Goal: Navigation & Orientation: Find specific page/section

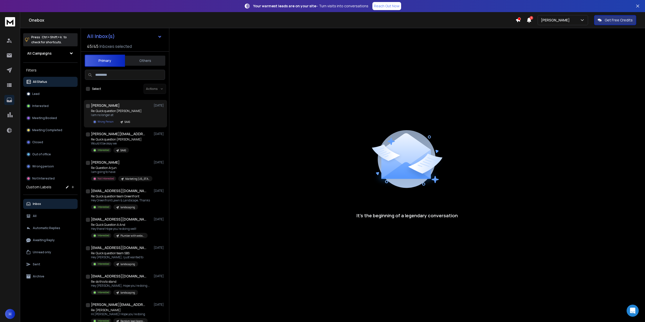
click at [115, 107] on div "Chris Dolan 12 Sep" at bounding box center [128, 105] width 74 height 5
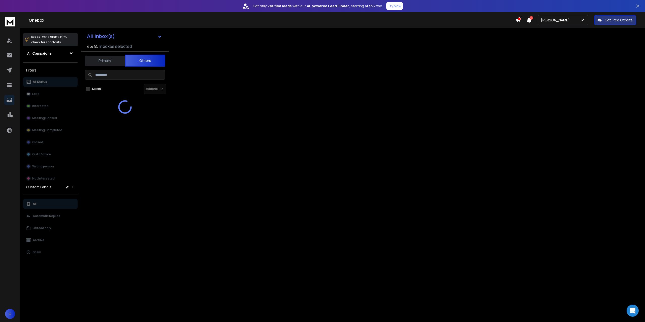
click at [145, 60] on button "Others" at bounding box center [145, 61] width 40 height 12
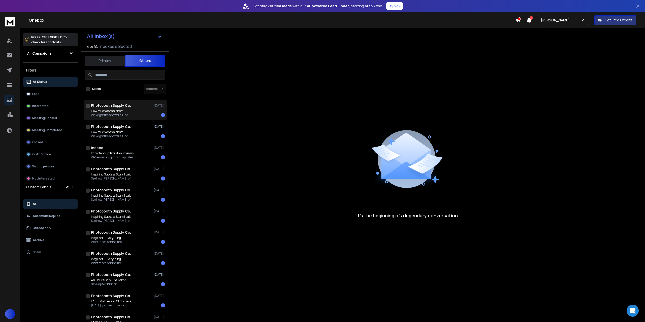
click at [133, 113] on div "How much does a photo We’ve got the answers. Find 1" at bounding box center [128, 113] width 74 height 8
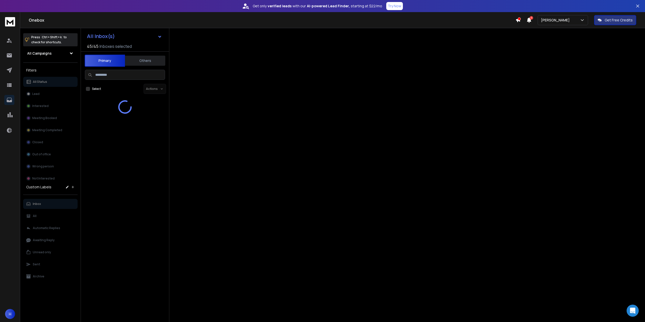
click at [119, 57] on button "Primary" at bounding box center [105, 61] width 40 height 12
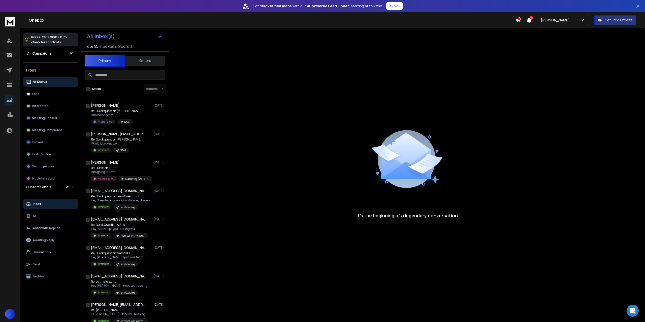
click at [159, 58] on button "Others" at bounding box center [145, 60] width 40 height 11
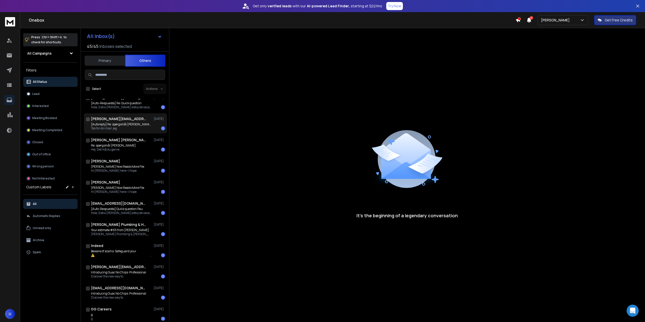
scroll to position [328, 0]
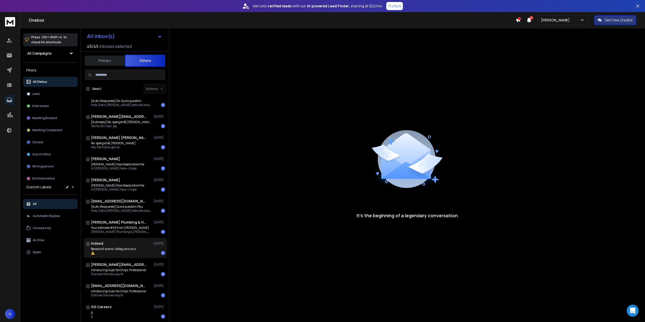
click at [123, 240] on div "Indeed 04 Aug Beware of scams: Safeguard your 1" at bounding box center [125, 248] width 83 height 20
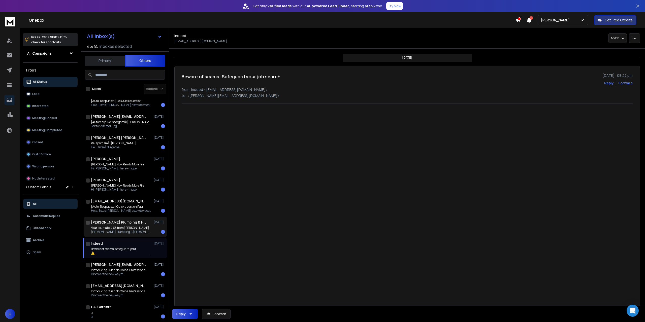
click at [121, 228] on p "Your estimate #65 from [PERSON_NAME]" at bounding box center [121, 228] width 60 height 4
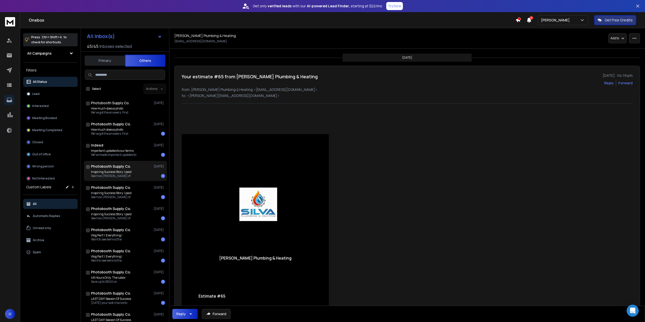
scroll to position [0, 0]
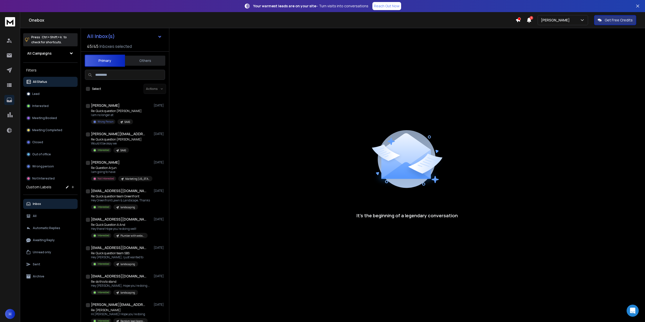
click at [139, 61] on button "Others" at bounding box center [145, 60] width 40 height 11
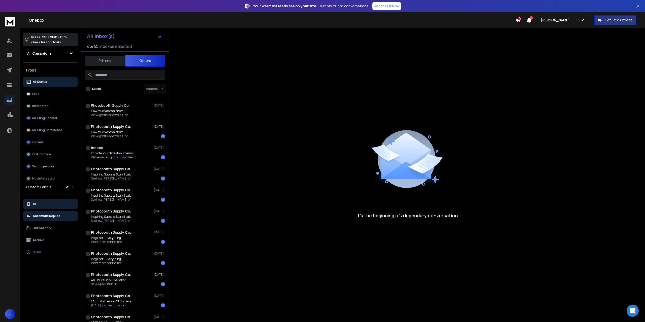
click at [67, 214] on button "Automatic Replies" at bounding box center [50, 216] width 54 height 10
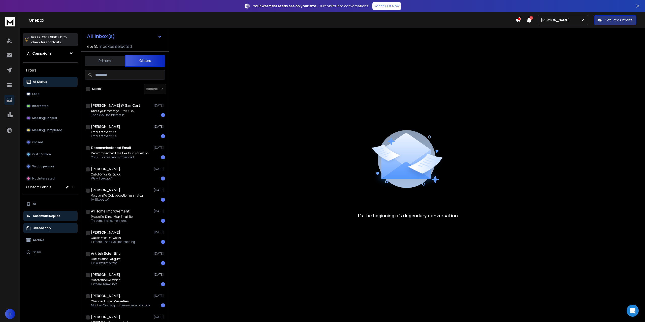
click at [67, 229] on button "Unread only" at bounding box center [50, 228] width 54 height 10
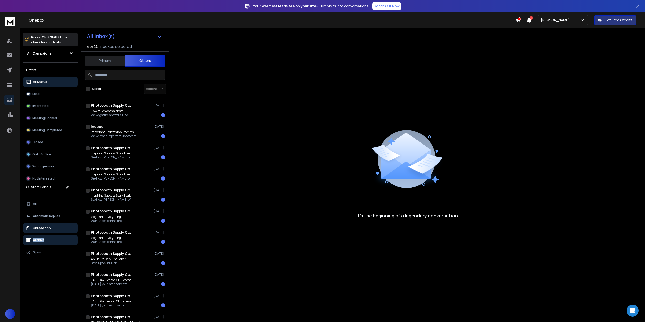
click at [59, 235] on div "All Automatic Replies Unread only Archive Spam" at bounding box center [50, 234] width 54 height 71
click at [57, 237] on button "Archive" at bounding box center [50, 240] width 54 height 10
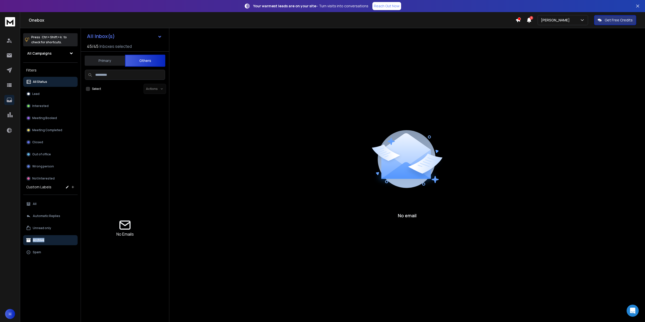
click at [49, 251] on button "Spam" at bounding box center [50, 252] width 54 height 10
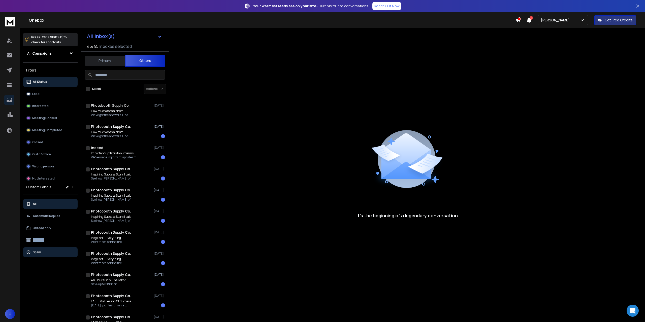
click at [50, 202] on button "All" at bounding box center [50, 204] width 54 height 10
click at [114, 55] on div "All Inbox(s) 45 / 45 Inboxes selected Primary Others Select Actions Photobooth …" at bounding box center [125, 189] width 88 height 322
click at [113, 55] on div "All Inbox(s) 45 / 45 Inboxes selected Primary Others Select Actions Photobooth …" at bounding box center [125, 189] width 88 height 322
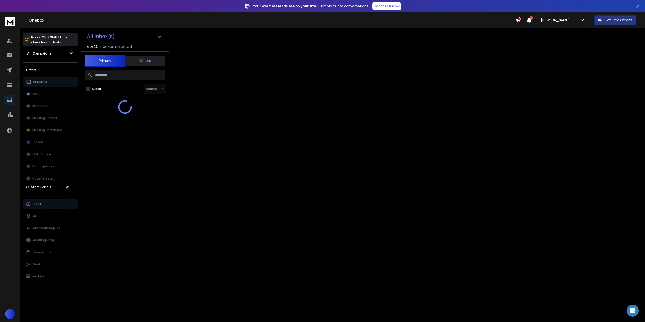
click at [110, 61] on button "Primary" at bounding box center [105, 61] width 40 height 12
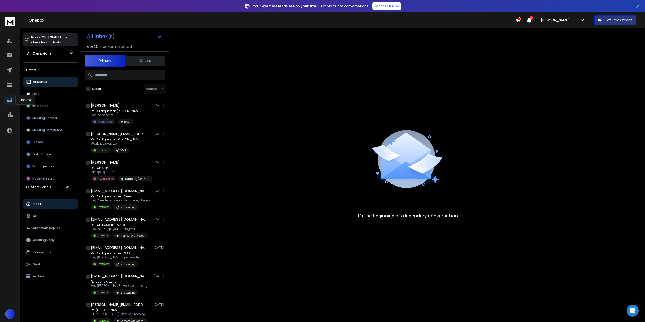
click at [7, 99] on icon at bounding box center [9, 100] width 6 height 6
click at [122, 46] on h3 "Inboxes selected" at bounding box center [116, 46] width 32 height 6
click at [160, 36] on icon at bounding box center [159, 37] width 5 height 5
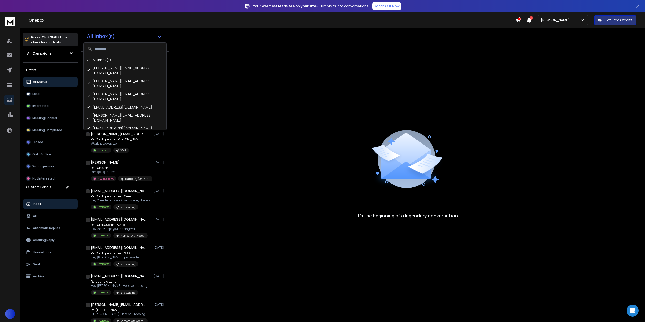
click at [127, 52] on input at bounding box center [125, 49] width 81 height 10
type input "*******"
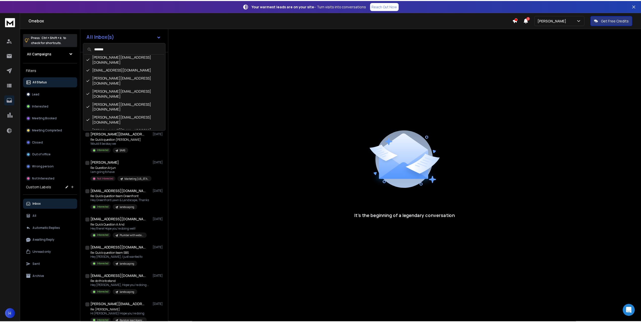
scroll to position [126, 0]
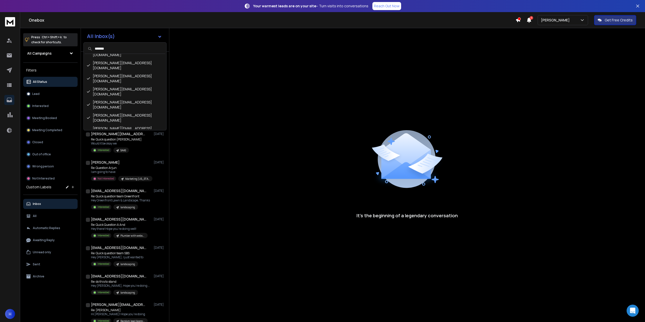
click at [245, 134] on div "It’s the beginning of a legendary conversation" at bounding box center [407, 165] width 476 height 274
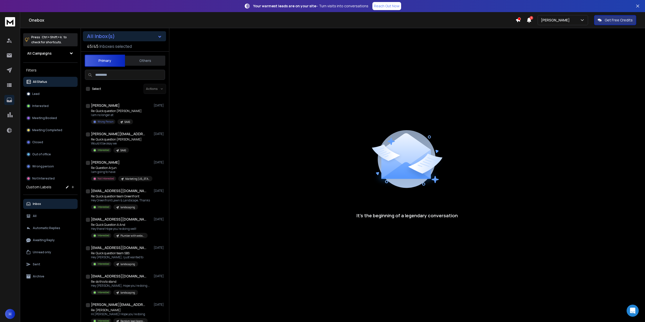
click at [117, 39] on button "All Inbox(s)" at bounding box center [124, 36] width 83 height 10
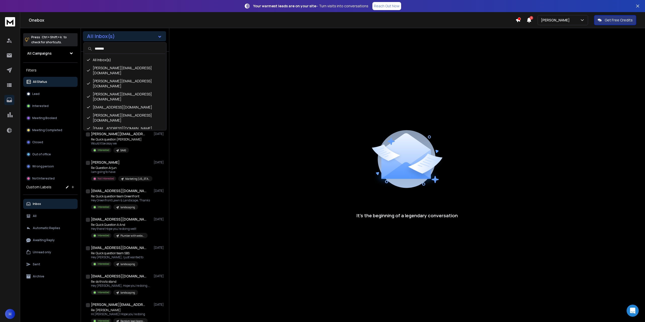
click at [116, 38] on button "All Inbox(s)" at bounding box center [124, 36] width 83 height 10
click at [115, 38] on button "All Inbox(s)" at bounding box center [124, 36] width 83 height 10
click at [100, 58] on div "All Inbox(s)" at bounding box center [125, 60] width 81 height 8
click at [110, 48] on input "*******" at bounding box center [125, 49] width 81 height 10
click at [134, 34] on button "All Inbox(s)" at bounding box center [124, 36] width 83 height 10
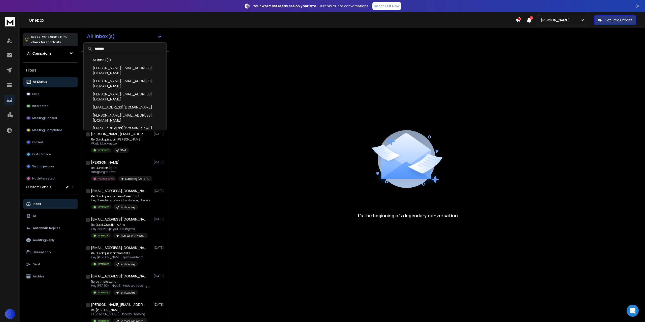
click at [117, 50] on input "*******" at bounding box center [125, 49] width 81 height 10
click at [117, 49] on input "*******" at bounding box center [125, 49] width 81 height 10
click at [143, 60] on div "All Inbox(s)" at bounding box center [125, 60] width 81 height 8
click at [137, 153] on div "Re: Quick question [PERSON_NAME] Would it be okay we Interested SAAS" at bounding box center [128, 145] width 74 height 15
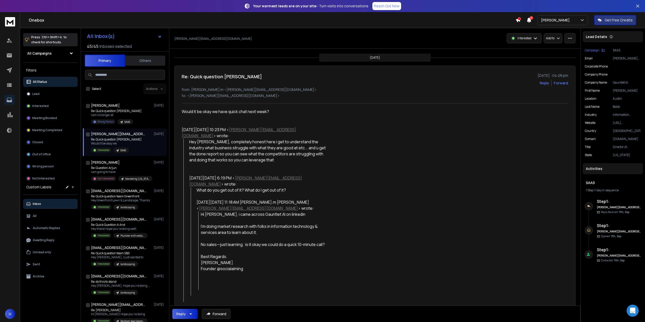
click at [158, 98] on div "Select Actions [PERSON_NAME] [DATE] Re: Quick question [PERSON_NAME] am no long…" at bounding box center [125, 203] width 88 height 270
click at [161, 79] on input at bounding box center [125, 75] width 80 height 10
click at [156, 90] on div "Actions" at bounding box center [155, 89] width 22 height 10
click at [157, 64] on button "Others" at bounding box center [145, 60] width 40 height 11
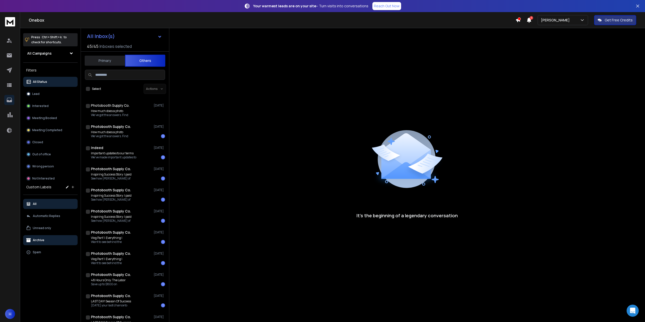
click at [40, 240] on p "Archive" at bounding box center [39, 240] width 12 height 4
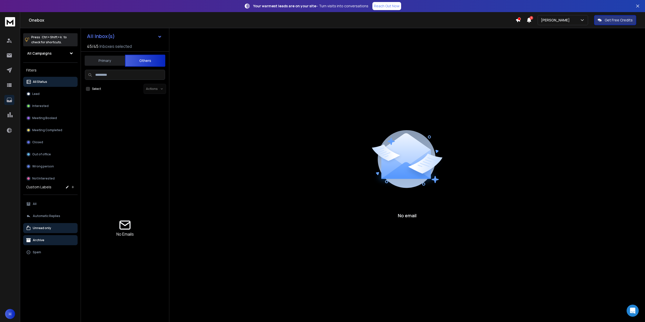
click at [37, 233] on button "Unread only" at bounding box center [50, 228] width 54 height 10
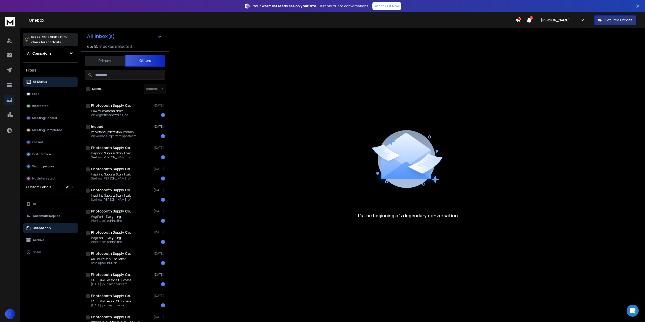
click at [48, 209] on div "All Automatic Replies Unread only Archive Spam" at bounding box center [50, 234] width 54 height 71
click at [49, 215] on p "Automatic Replies" at bounding box center [46, 216] width 27 height 4
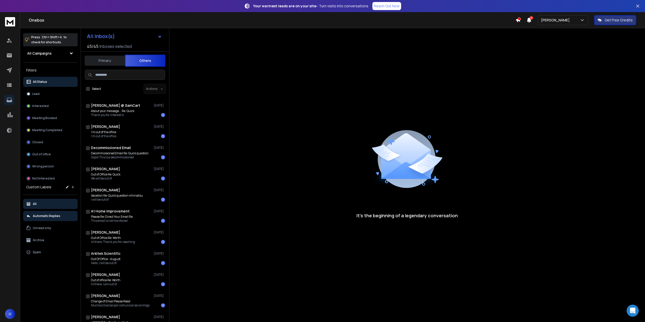
click at [47, 207] on button "All" at bounding box center [50, 204] width 54 height 10
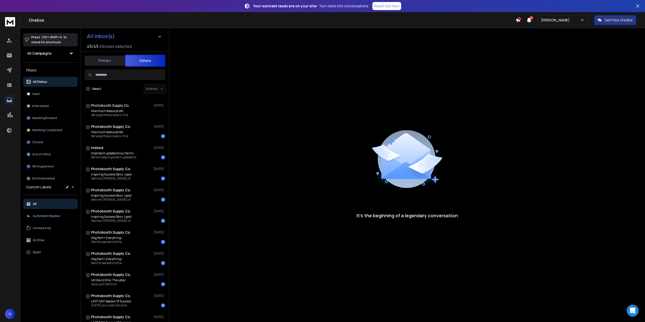
click at [54, 83] on button "All Status" at bounding box center [50, 82] width 54 height 10
click at [53, 93] on button "Lead" at bounding box center [50, 94] width 54 height 10
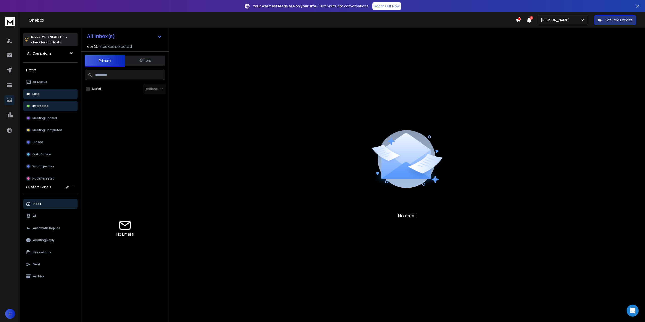
click at [54, 107] on button "Interested" at bounding box center [50, 106] width 54 height 10
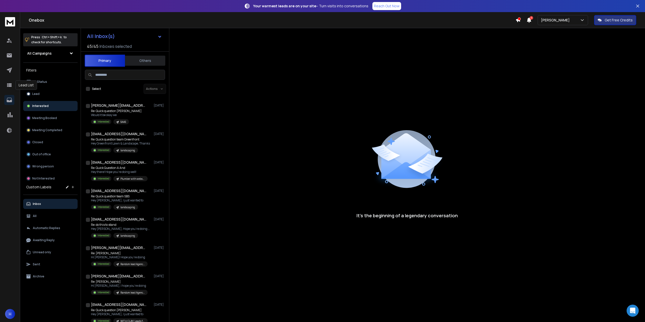
click at [10, 91] on div at bounding box center [10, 86] width 12 height 12
click at [7, 97] on link at bounding box center [9, 100] width 10 height 10
click at [11, 69] on icon at bounding box center [9, 70] width 6 height 6
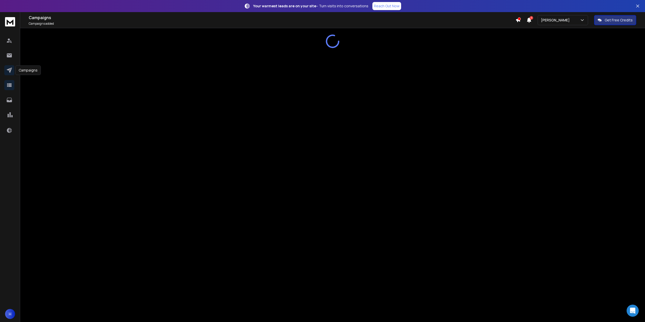
click at [9, 83] on icon at bounding box center [9, 85] width 6 height 6
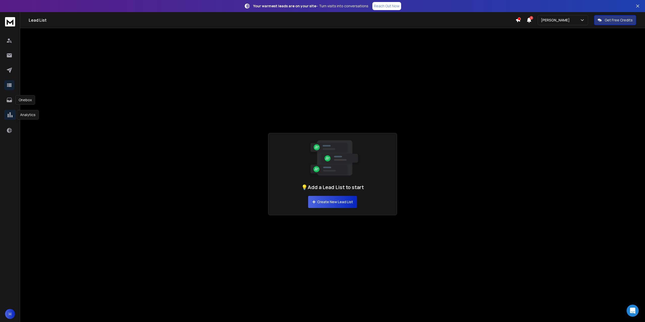
click at [7, 118] on icon at bounding box center [10, 115] width 8 height 8
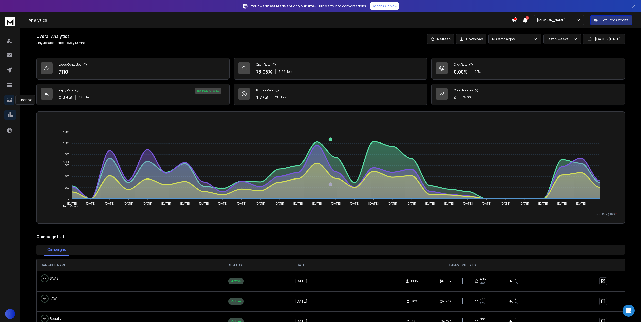
click at [9, 99] on icon at bounding box center [9, 100] width 6 height 6
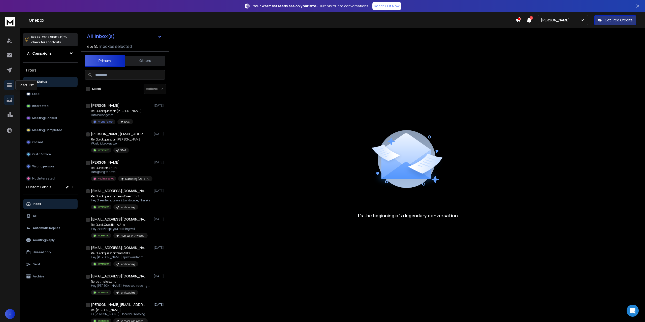
click at [13, 80] on link at bounding box center [9, 85] width 10 height 10
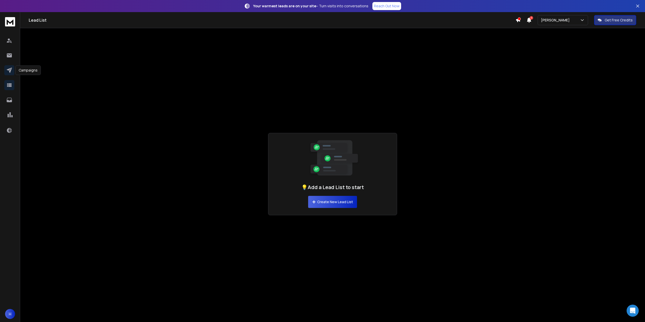
click at [12, 73] on icon at bounding box center [9, 70] width 6 height 6
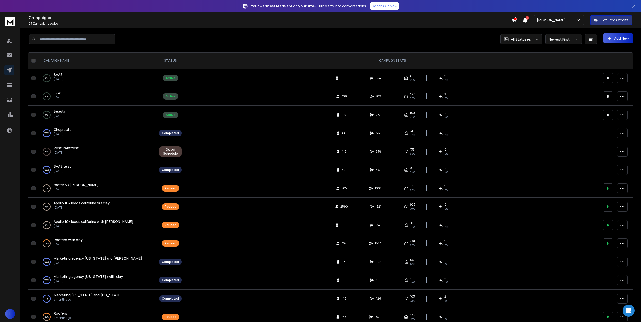
click at [414, 83] on td "1908 654 496 76 % 2 0 %" at bounding box center [392, 78] width 415 height 18
